Goal: Task Accomplishment & Management: Manage account settings

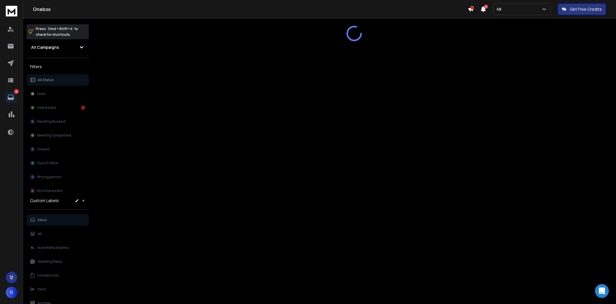
click at [60, 114] on div "All Status Lead Interested 2 Meeting Booked Meeting Completed Closed Out of off…" at bounding box center [58, 135] width 62 height 122
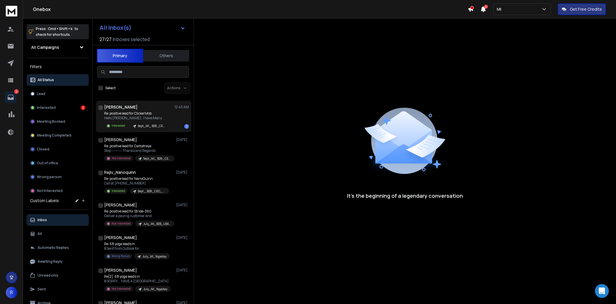
click at [126, 117] on p "Hello [PERSON_NAME], I have Many" at bounding box center [136, 118] width 65 height 5
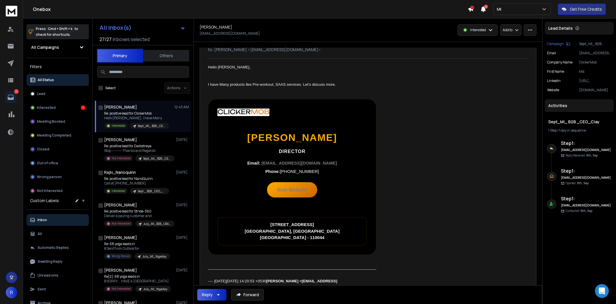
scroll to position [57, 0]
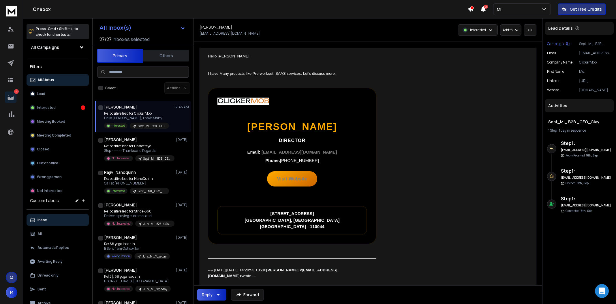
click at [279, 178] on link "Visit Website" at bounding box center [292, 179] width 50 height 16
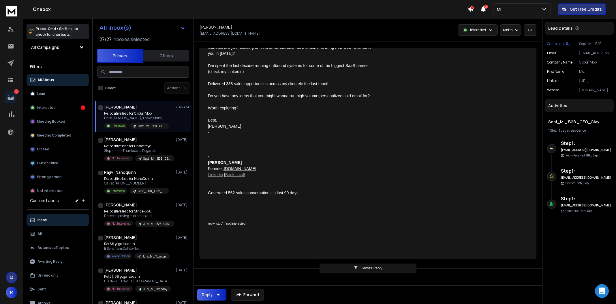
click at [220, 292] on icon "button" at bounding box center [218, 294] width 7 height 7
click at [217, 278] on p "Reply All" at bounding box center [215, 280] width 16 height 6
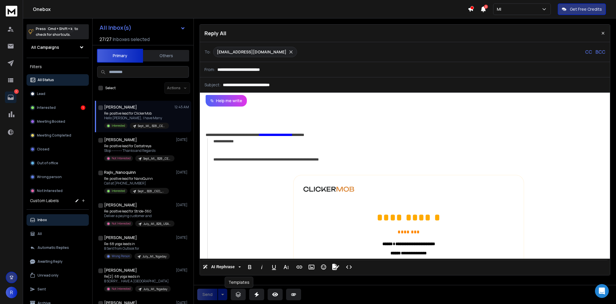
click at [239, 293] on icon at bounding box center [238, 294] width 6 height 6
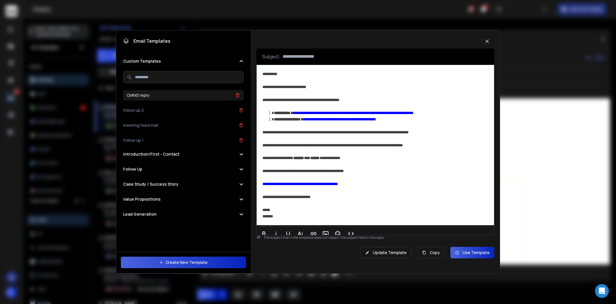
click at [157, 111] on div "follow up 2" at bounding box center [183, 110] width 120 height 6
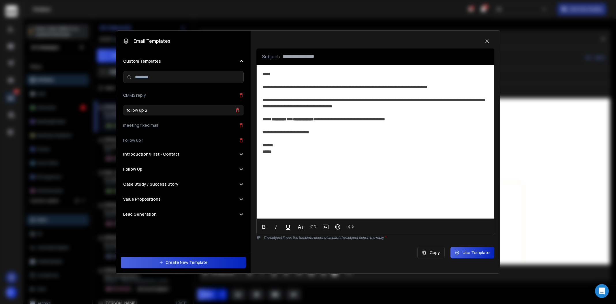
click at [156, 126] on h3 "meeting fixed mail" at bounding box center [140, 125] width 35 height 6
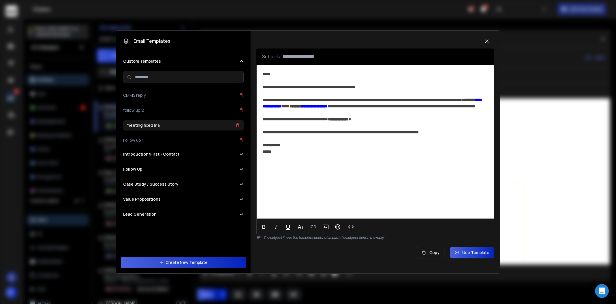
click at [153, 141] on div "Follow up 1" at bounding box center [183, 140] width 120 height 6
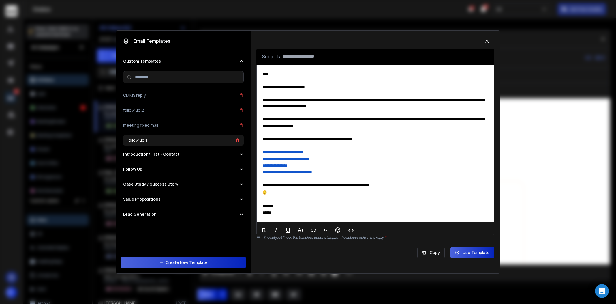
click at [155, 209] on div "Custom Templates CMMS reply follow up 2 meeting fixed mail Follow up 1 Introduc…" at bounding box center [183, 155] width 134 height 208
click at [155, 215] on button "Lead Generation" at bounding box center [183, 214] width 120 height 6
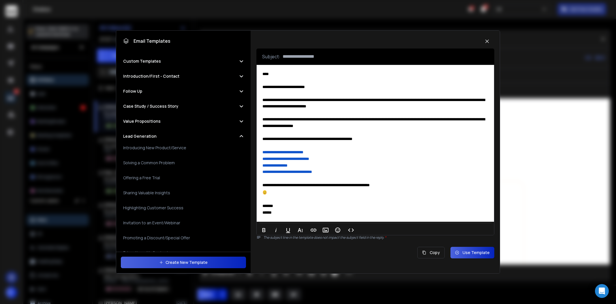
click at [490, 44] on div at bounding box center [375, 41] width 238 height 14
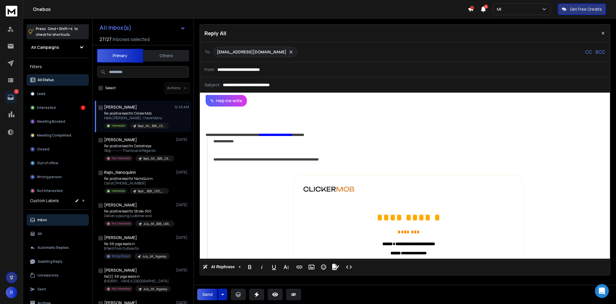
click at [268, 106] on div "Help me write" at bounding box center [405, 100] width 410 height 15
click at [268, 110] on div "**********" at bounding box center [405, 182] width 410 height 152
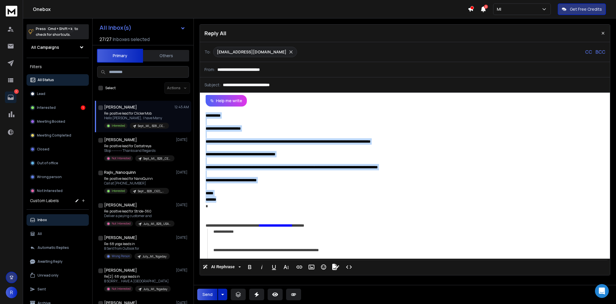
drag, startPoint x: 235, startPoint y: 201, endPoint x: 201, endPoint y: 41, distance: 163.7
click at [201, 41] on div "**********" at bounding box center [405, 149] width 411 height 251
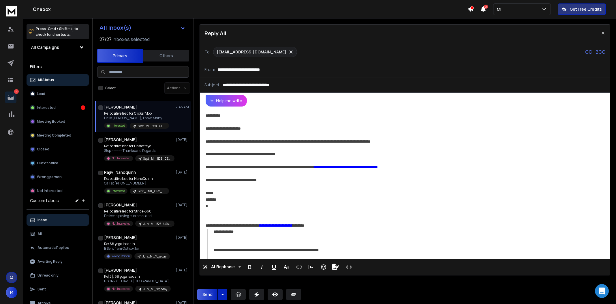
click at [226, 186] on div "**********" at bounding box center [404, 180] width 397 height 58
click at [216, 219] on div at bounding box center [405, 218] width 398 height 6
click at [213, 201] on div "**********" at bounding box center [404, 180] width 397 height 58
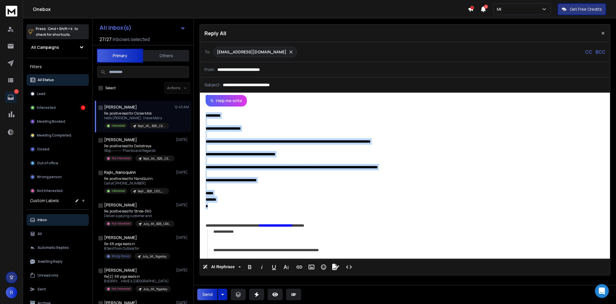
drag, startPoint x: 212, startPoint y: 208, endPoint x: 219, endPoint y: 99, distance: 108.9
click at [219, 99] on div "**********" at bounding box center [405, 184] width 410 height 182
click at [284, 265] on icon "button" at bounding box center [286, 266] width 7 height 7
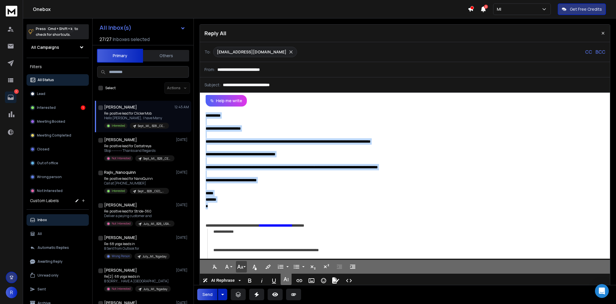
click at [240, 266] on icon "button" at bounding box center [240, 266] width 7 height 7
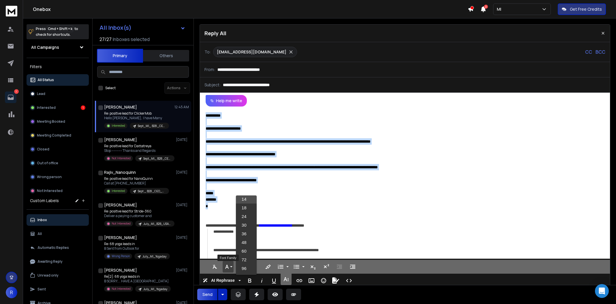
click at [224, 264] on icon "button" at bounding box center [226, 266] width 7 height 7
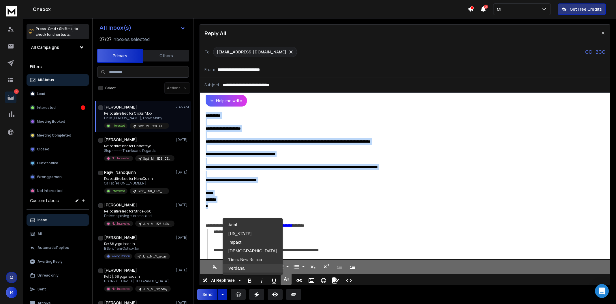
click at [232, 266] on link "Verdana" at bounding box center [253, 268] width 60 height 9
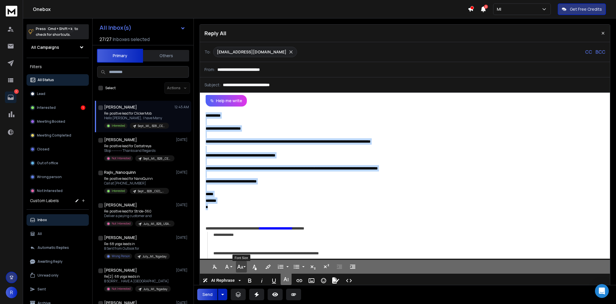
click at [238, 264] on icon "button" at bounding box center [240, 266] width 6 height 4
click at [243, 198] on link "14" at bounding box center [246, 199] width 21 height 9
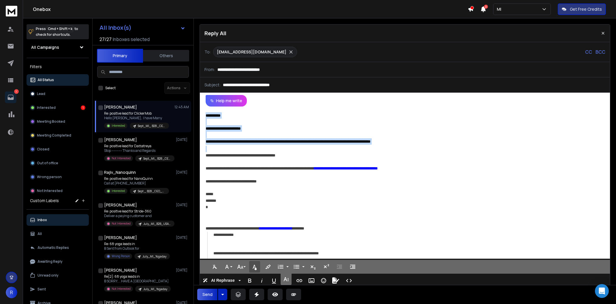
click at [257, 265] on icon "button" at bounding box center [254, 266] width 7 height 7
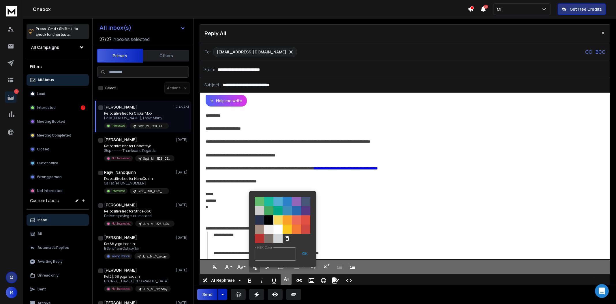
click at [267, 219] on span "Color#000000" at bounding box center [268, 219] width 9 height 9
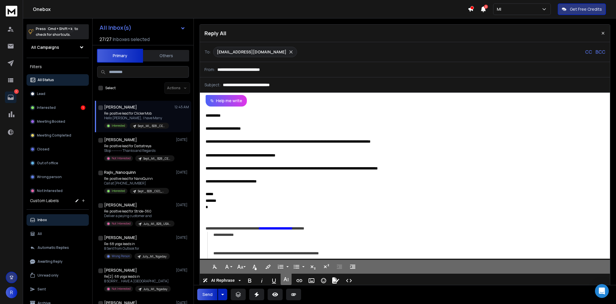
click at [292, 202] on div "**********" at bounding box center [404, 182] width 397 height 60
click at [207, 294] on button "Send" at bounding box center [207, 294] width 20 height 12
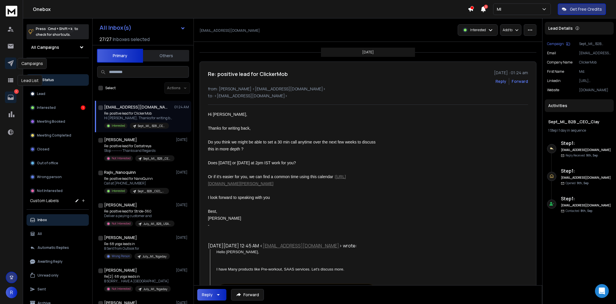
click at [11, 63] on icon at bounding box center [10, 63] width 7 height 7
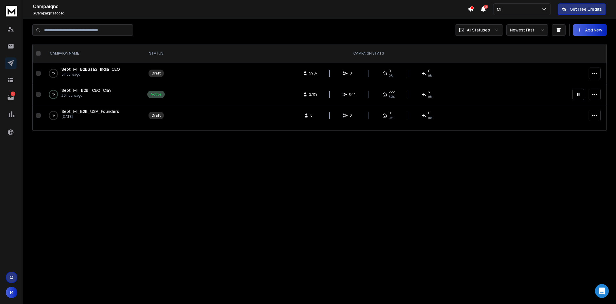
click at [97, 68] on span "Sept_MI_B2BSaaS_India_CEO" at bounding box center [90, 68] width 59 height 5
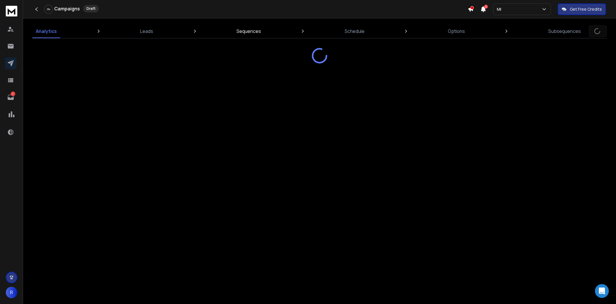
click at [252, 36] on link "Sequences" at bounding box center [248, 31] width 31 height 14
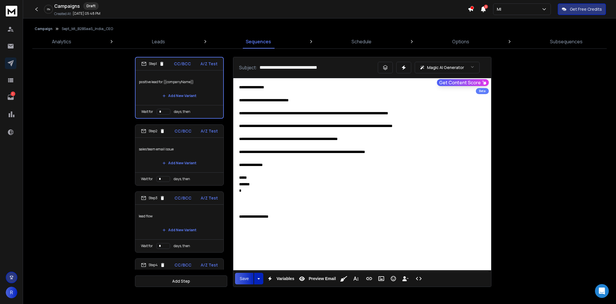
click at [324, 269] on div "**********" at bounding box center [362, 174] width 258 height 192
click at [322, 277] on span "Preview Email" at bounding box center [321, 278] width 29 height 5
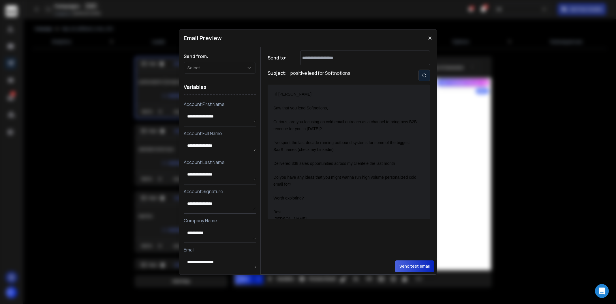
click at [422, 77] on button at bounding box center [424, 75] width 12 height 12
click at [429, 40] on icon at bounding box center [430, 38] width 5 height 5
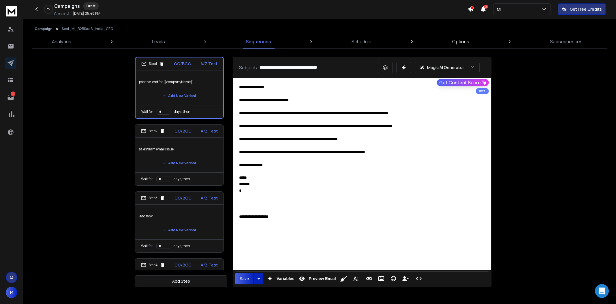
click at [455, 45] on p "Options" at bounding box center [460, 41] width 17 height 7
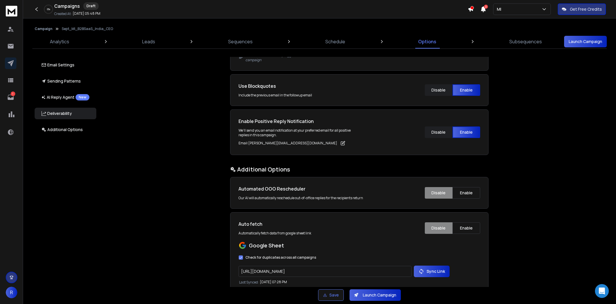
scroll to position [916, 0]
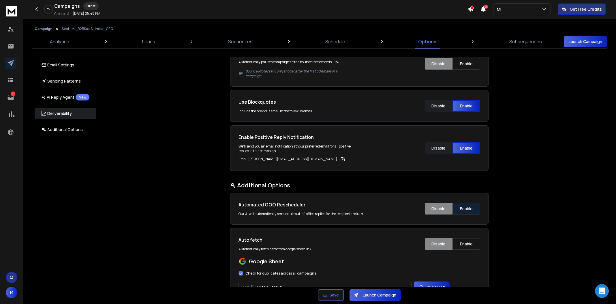
click at [458, 204] on button "Enable" at bounding box center [466, 209] width 28 height 12
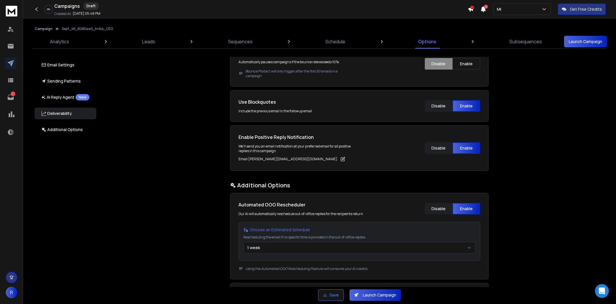
click at [338, 243] on button "1 week" at bounding box center [359, 248] width 232 height 12
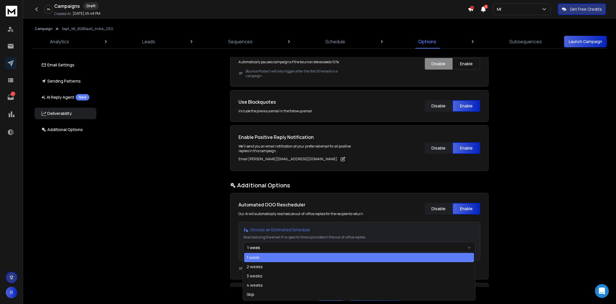
select select "**"
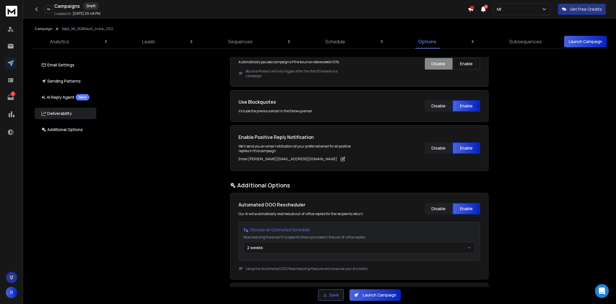
scroll to position [998, 0]
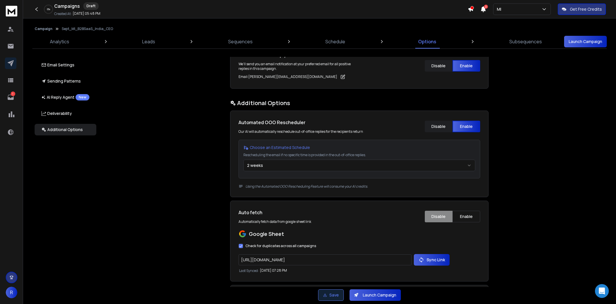
click at [329, 299] on button "Save" at bounding box center [331, 295] width 26 height 12
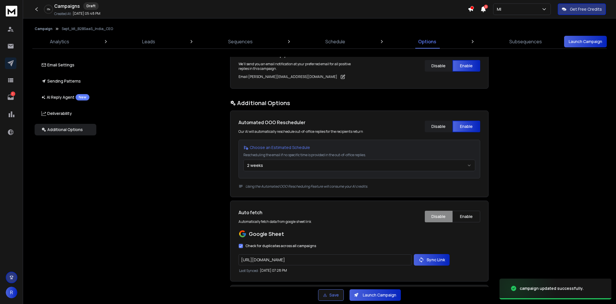
click at [571, 45] on button "Launch Campaign" at bounding box center [585, 42] width 43 height 12
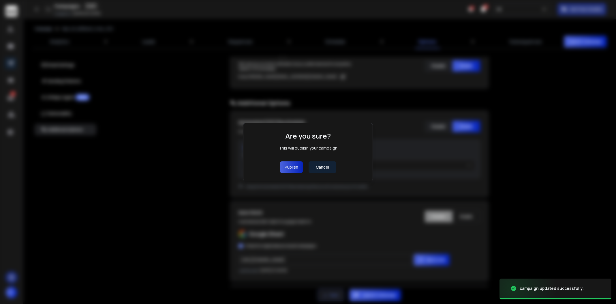
click at [292, 170] on button "Publish" at bounding box center [291, 167] width 23 height 12
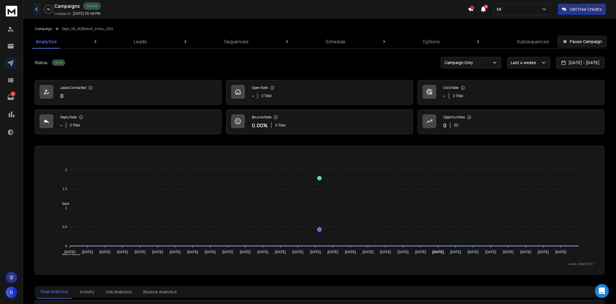
click at [35, 4] on button at bounding box center [36, 9] width 7 height 12
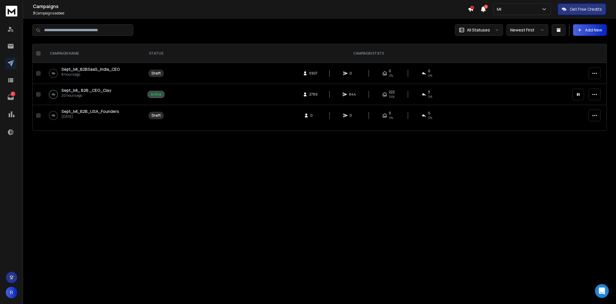
click at [102, 68] on span "Sept_MI_B2BSaaS_India_CEO" at bounding box center [90, 68] width 59 height 5
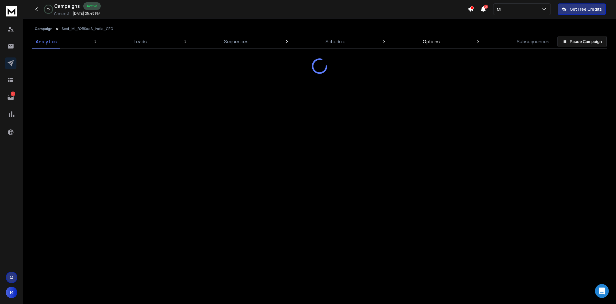
click at [435, 40] on p "Options" at bounding box center [431, 41] width 17 height 7
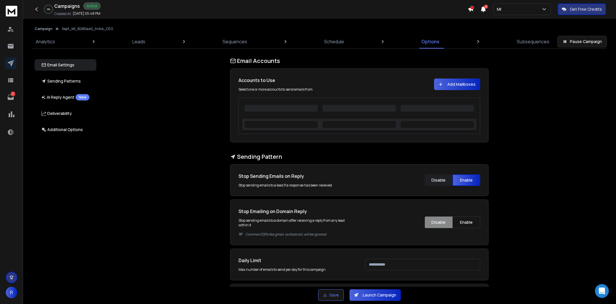
click at [447, 83] on button "Add Mailboxes" at bounding box center [457, 84] width 46 height 12
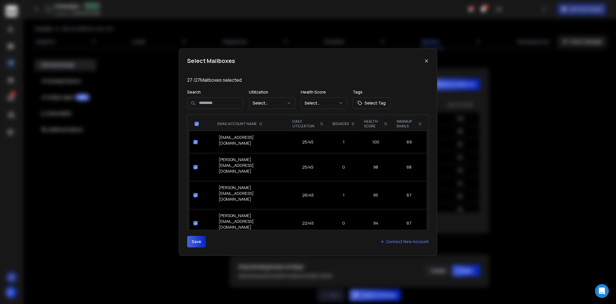
click at [429, 60] on div "Select Mailboxes 27 / 27 Mailboxes selected Search Utilization Select... Health…" at bounding box center [308, 151] width 258 height 207
